Goal: Task Accomplishment & Management: Use online tool/utility

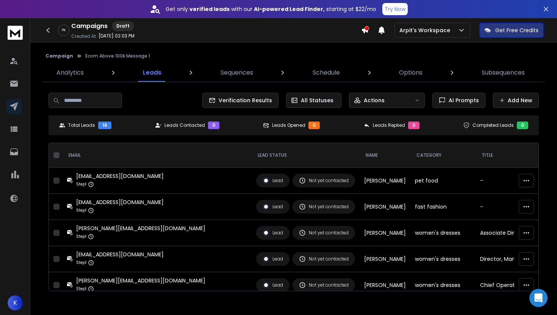
scroll to position [301, 0]
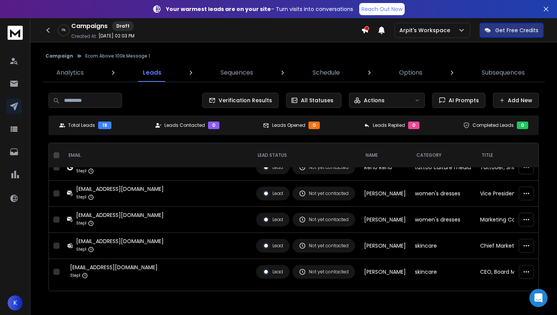
scroll to position [353, 2]
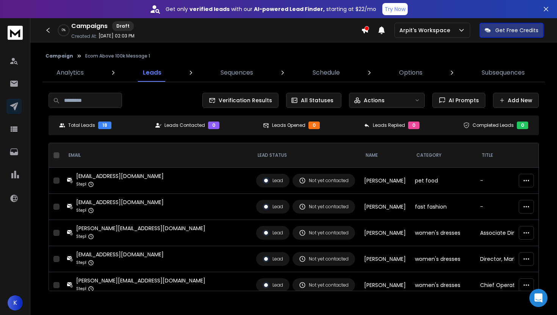
click at [525, 182] on icon "button" at bounding box center [526, 180] width 7 height 7
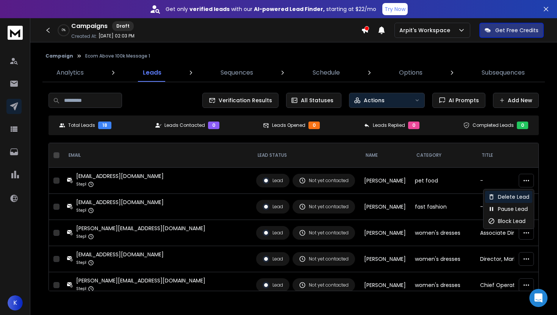
click at [403, 104] on div "Actions" at bounding box center [383, 101] width 58 height 8
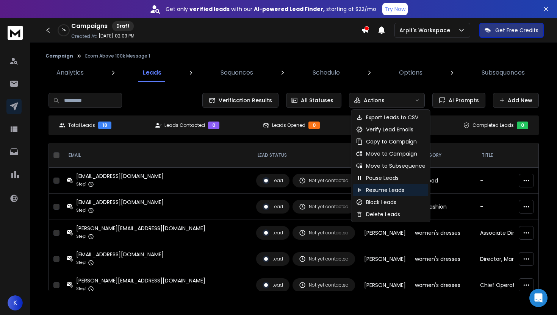
click at [549, 156] on div "Campaign Ecom Above 100k Message 1 Analytics Leads Sequences Schedule Options S…" at bounding box center [293, 168] width 526 height 252
